Goal: Navigation & Orientation: Find specific page/section

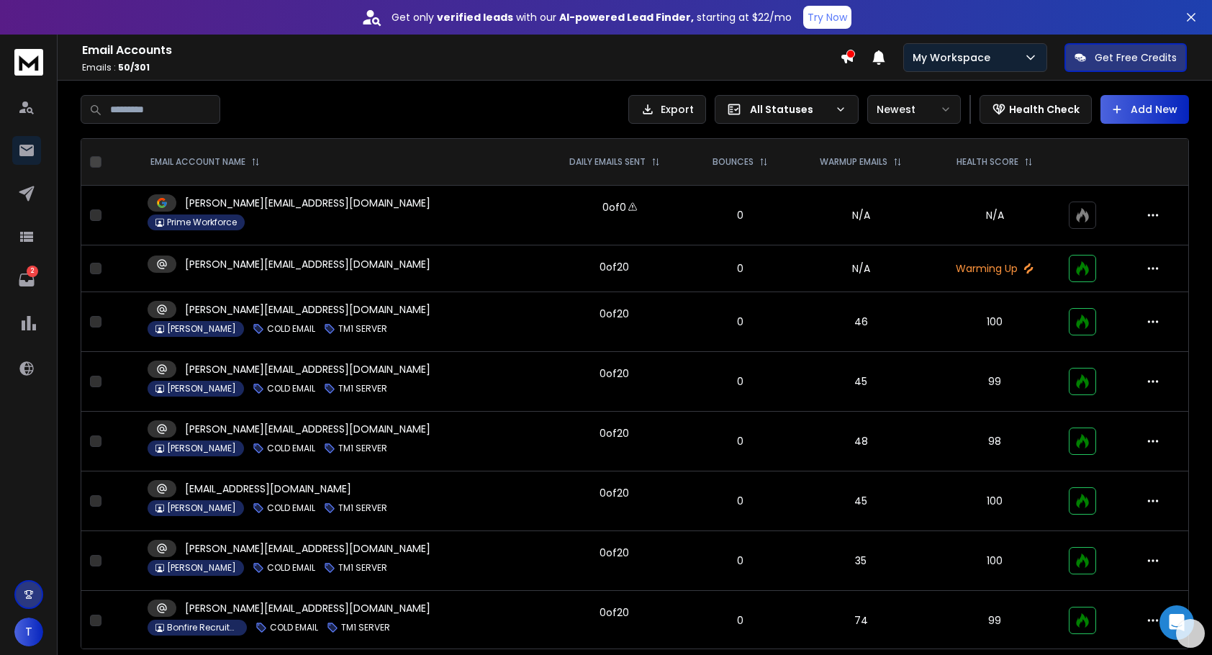
click at [979, 66] on button "My Workspace" at bounding box center [975, 57] width 144 height 29
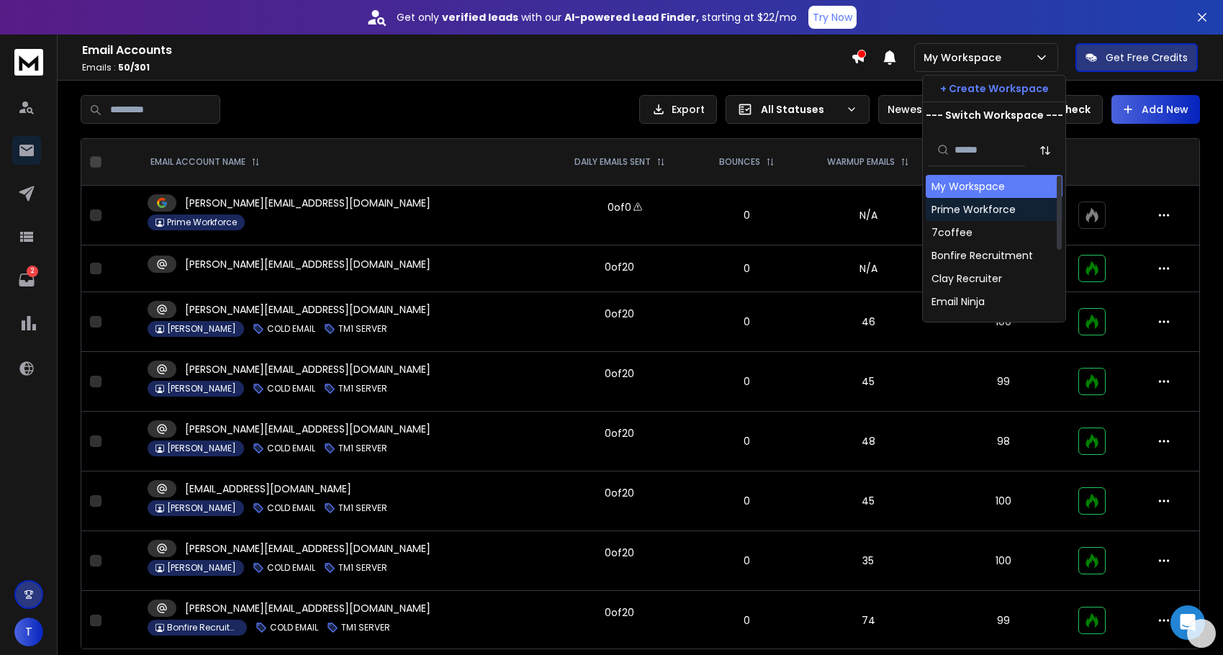
click at [977, 212] on div "Prime Workforce" at bounding box center [973, 209] width 84 height 14
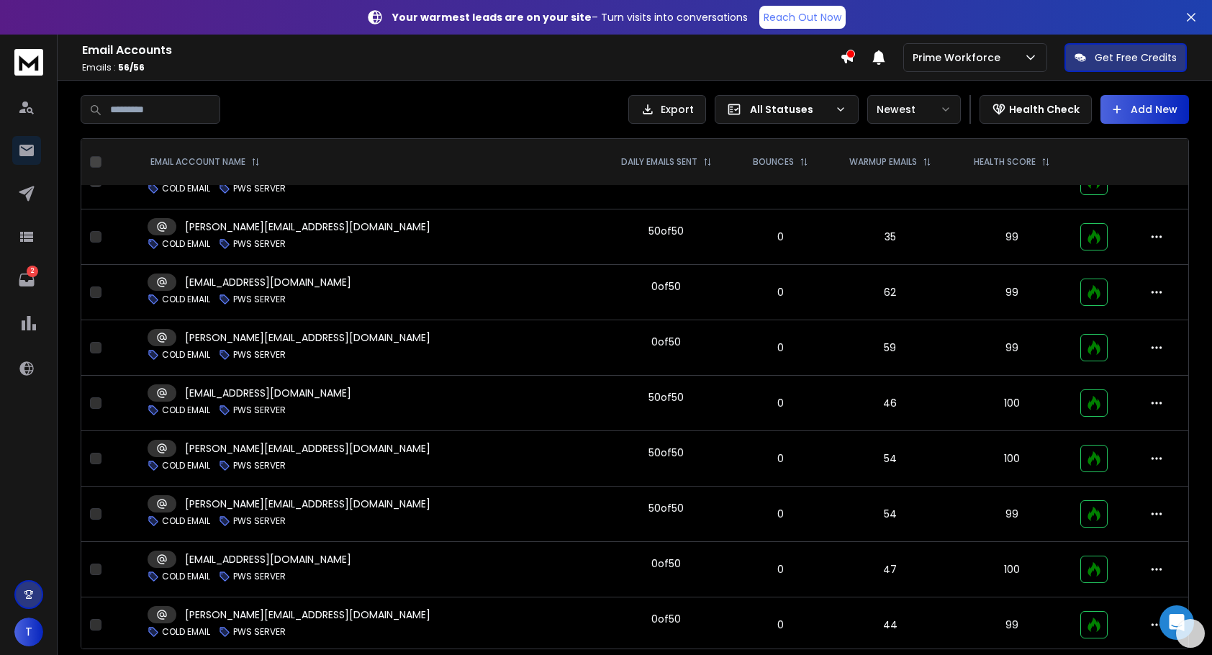
scroll to position [124, 0]
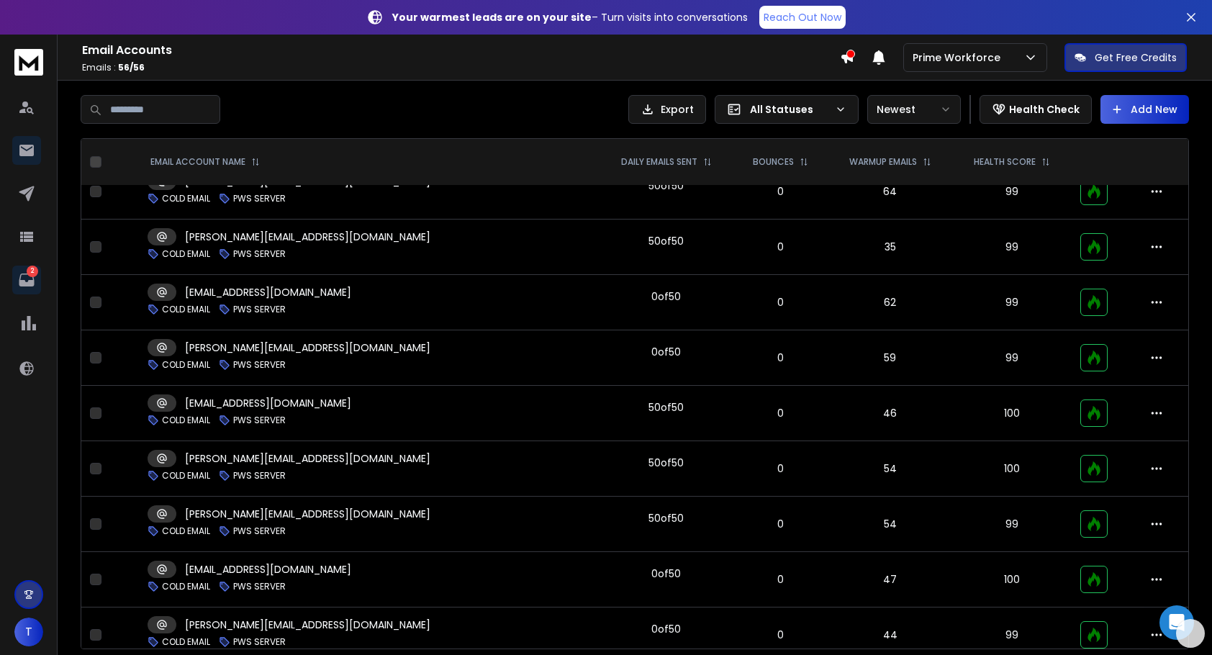
click at [37, 275] on link "2" at bounding box center [26, 280] width 29 height 29
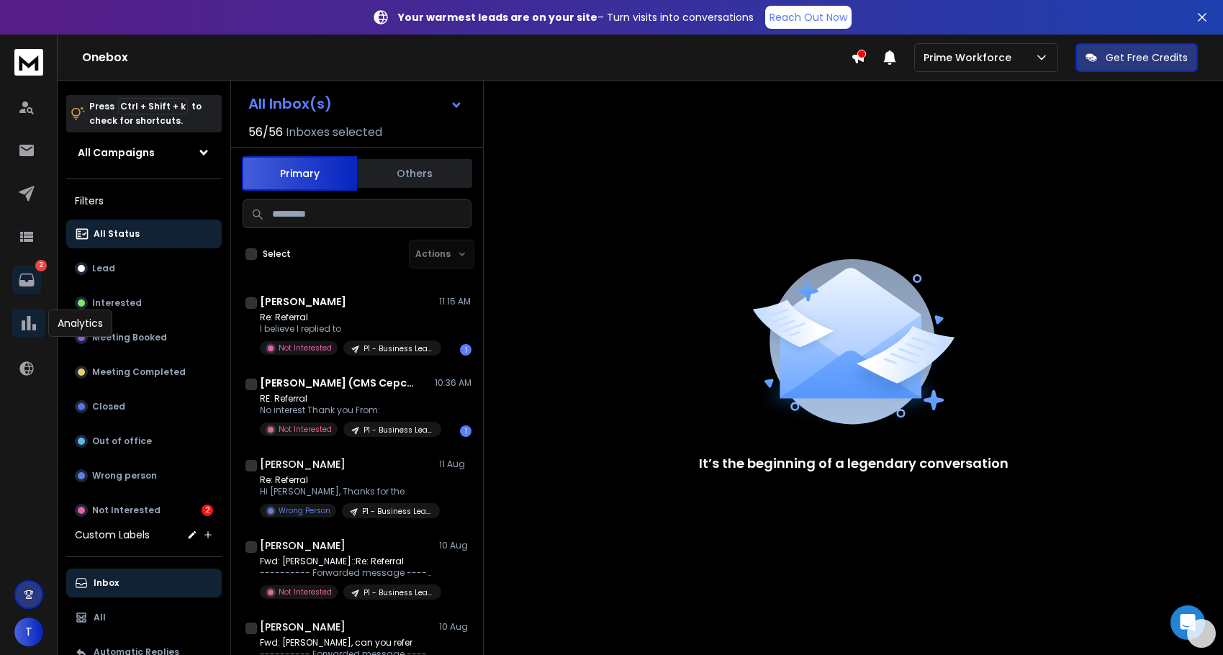
click at [34, 319] on icon at bounding box center [29, 323] width 22 height 22
